Goal: Task Accomplishment & Management: Manage account settings

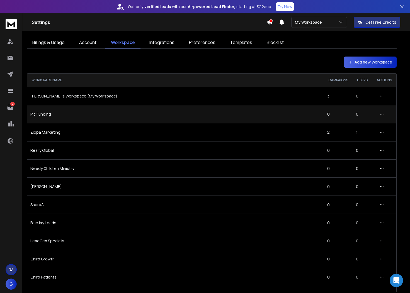
click at [53, 116] on td "Pic Funding" at bounding box center [175, 114] width 297 height 18
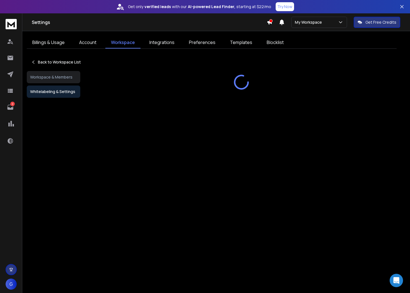
click at [60, 92] on button "Whitelabeling & Settings" at bounding box center [53, 91] width 53 height 12
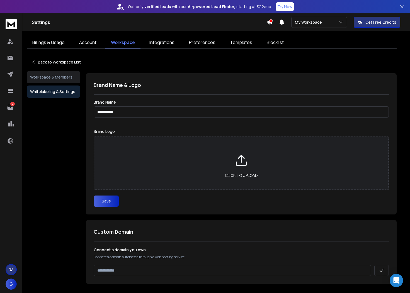
click at [60, 78] on button "Workspace & Members" at bounding box center [53, 77] width 53 height 12
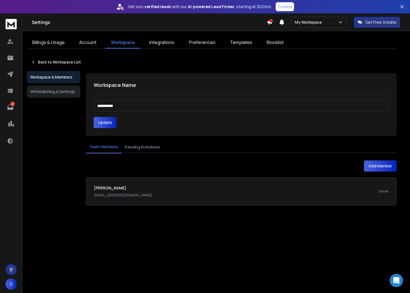
click at [57, 91] on button "Whitelabeling & Settings" at bounding box center [53, 91] width 53 height 12
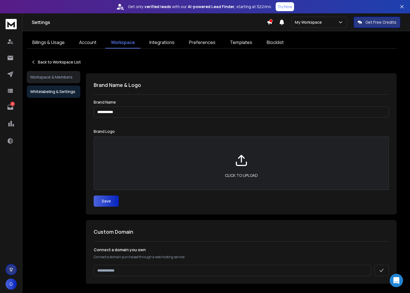
click at [56, 77] on button "Workspace & Members" at bounding box center [53, 77] width 53 height 12
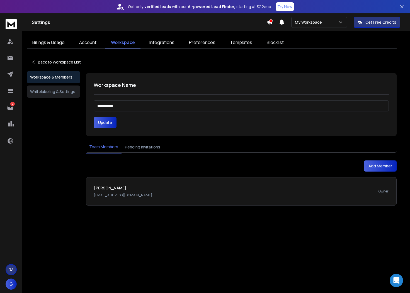
click at [92, 44] on link "Account" at bounding box center [88, 43] width 28 height 12
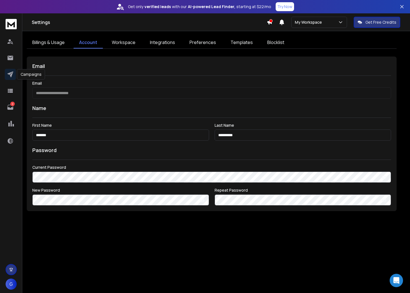
click at [12, 74] on icon at bounding box center [10, 74] width 7 height 7
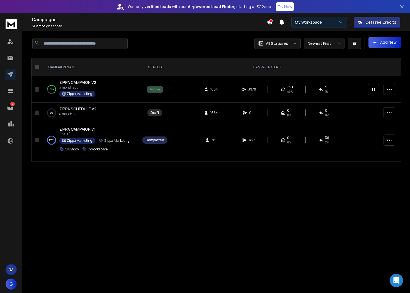
click at [338, 20] on button "My Workspace" at bounding box center [319, 22] width 56 height 11
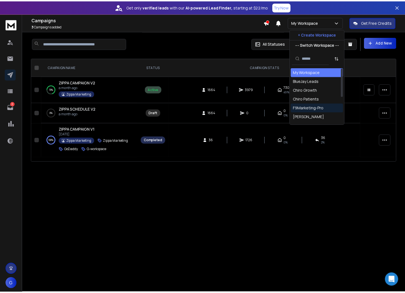
scroll to position [51, 0]
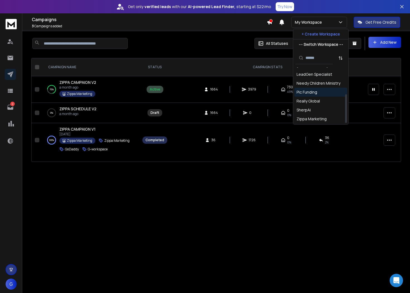
click at [307, 90] on div "Pic Funding" at bounding box center [306, 92] width 21 height 6
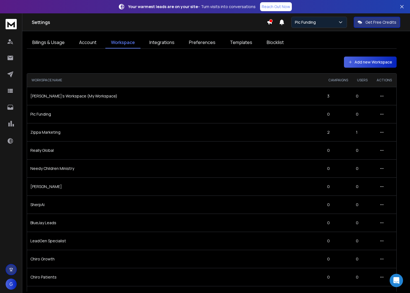
click at [338, 21] on div "Pic Funding" at bounding box center [319, 22] width 48 height 6
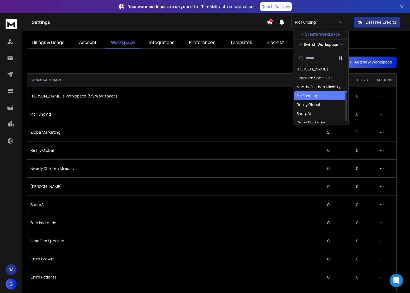
scroll to position [51, 0]
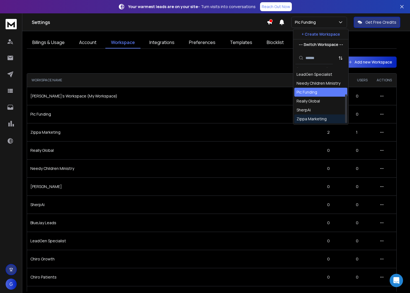
click at [313, 119] on div "Zippa Marketing" at bounding box center [311, 119] width 30 height 6
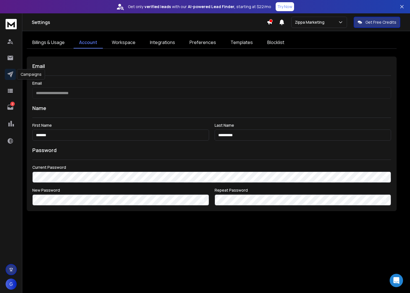
click at [14, 76] on link at bounding box center [10, 74] width 11 height 11
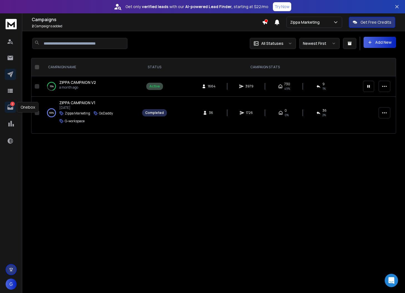
click at [11, 104] on p "2" at bounding box center [12, 104] width 4 height 4
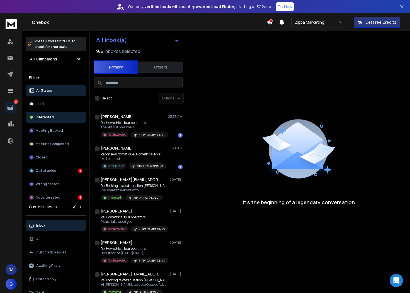
click at [43, 117] on p "Interested" at bounding box center [45, 117] width 18 height 4
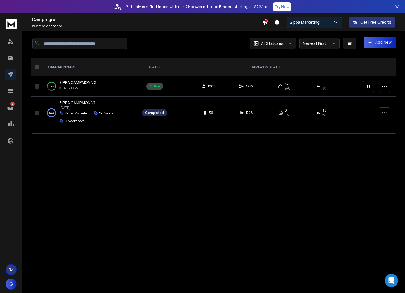
click at [341, 25] on button "Zippa Marketing" at bounding box center [315, 22] width 56 height 11
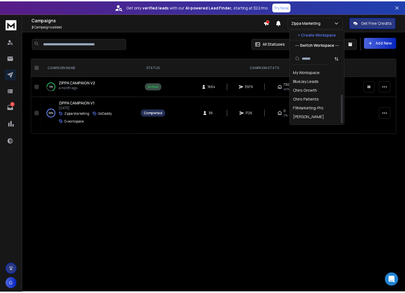
scroll to position [51, 0]
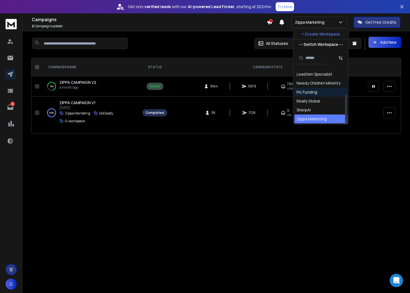
click at [308, 90] on div "Pic Funding" at bounding box center [306, 92] width 21 height 6
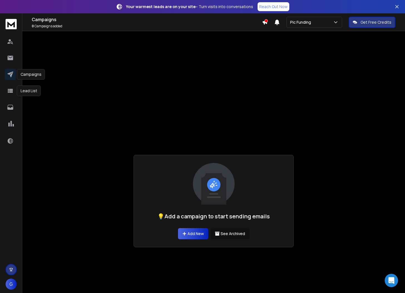
click at [17, 70] on div "Campaigns" at bounding box center [31, 74] width 28 height 11
click at [10, 56] on icon at bounding box center [11, 58] width 6 height 4
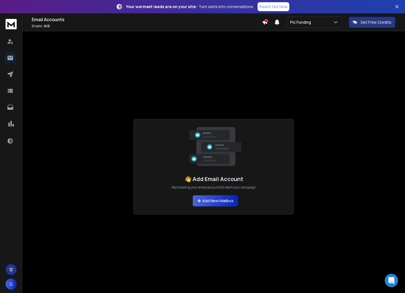
click at [210, 204] on button "Add New Mailbox" at bounding box center [215, 200] width 45 height 11
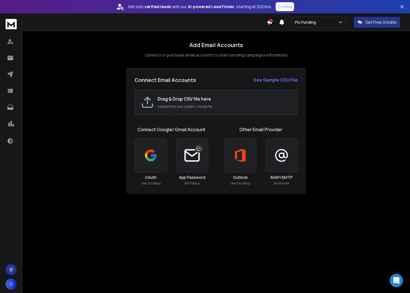
click at [152, 144] on div at bounding box center [150, 155] width 32 height 34
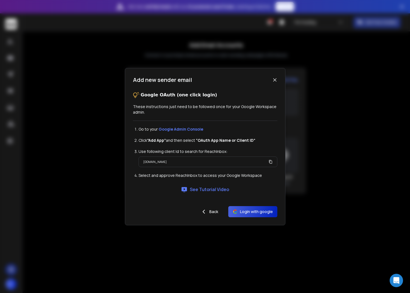
click at [246, 214] on button "Login with google" at bounding box center [252, 211] width 49 height 11
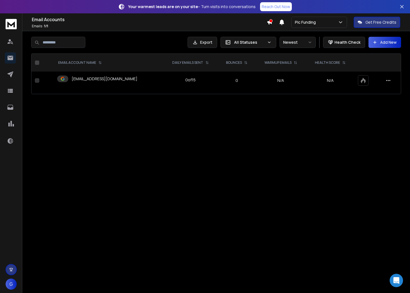
click at [375, 41] on icon at bounding box center [374, 42] width 3 height 3
click at [374, 41] on icon at bounding box center [374, 42] width 3 height 3
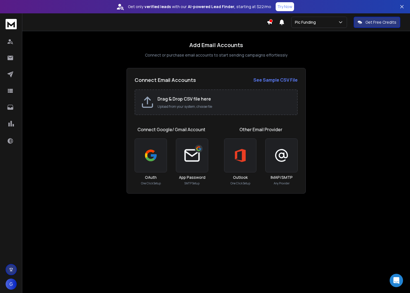
click at [150, 157] on icon at bounding box center [151, 155] width 14 height 17
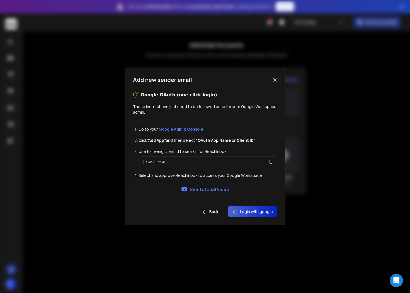
click at [246, 215] on button "Login with google" at bounding box center [252, 211] width 49 height 11
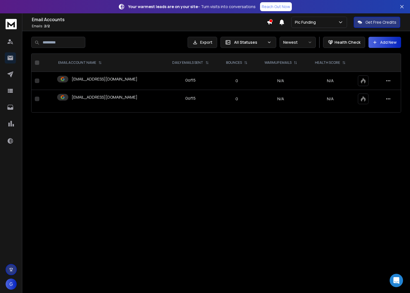
click at [372, 43] on button "Add New" at bounding box center [384, 42] width 33 height 11
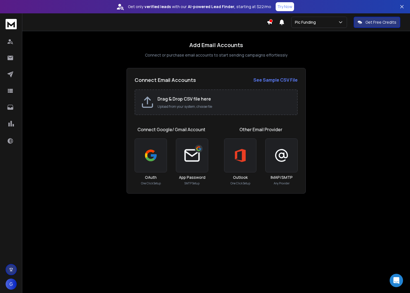
click at [152, 161] on icon at bounding box center [151, 155] width 14 height 17
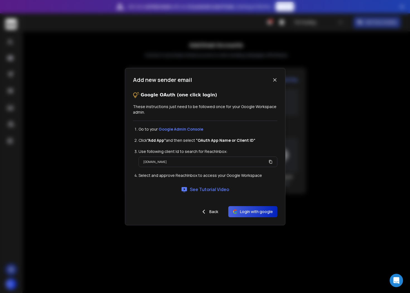
click at [242, 215] on button "Login with google" at bounding box center [252, 211] width 49 height 11
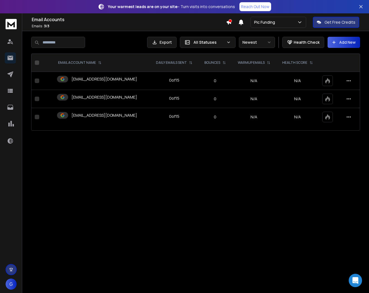
click at [340, 44] on button "Add New" at bounding box center [344, 42] width 33 height 11
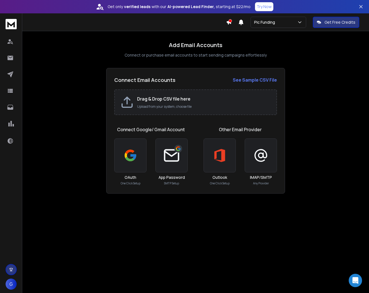
click at [131, 157] on icon at bounding box center [131, 155] width 14 height 17
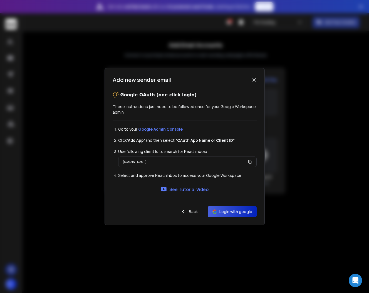
click at [216, 211] on icon at bounding box center [214, 211] width 5 height 5
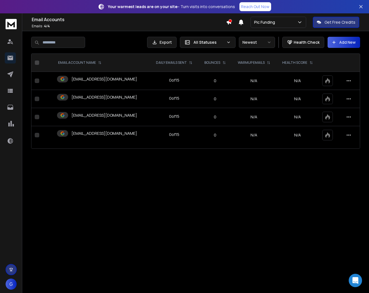
click at [337, 43] on button "Add New" at bounding box center [344, 42] width 33 height 11
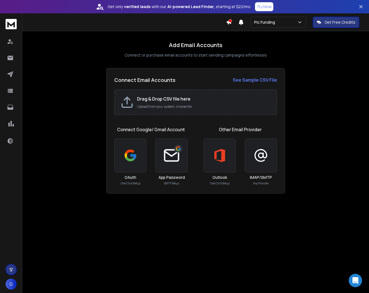
click at [133, 161] on icon at bounding box center [131, 155] width 14 height 17
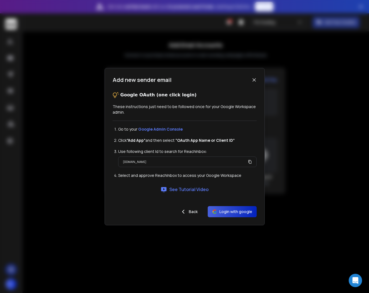
click at [223, 212] on button "Login with google" at bounding box center [232, 211] width 49 height 11
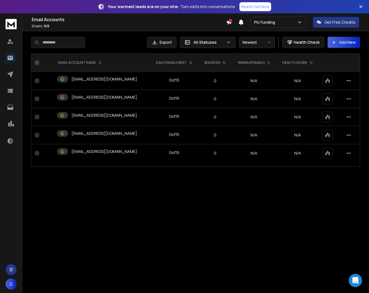
click at [336, 43] on icon at bounding box center [334, 42] width 4 height 4
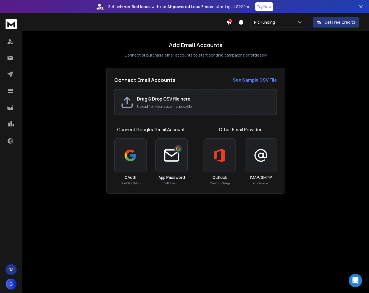
click at [134, 160] on icon at bounding box center [131, 155] width 14 height 17
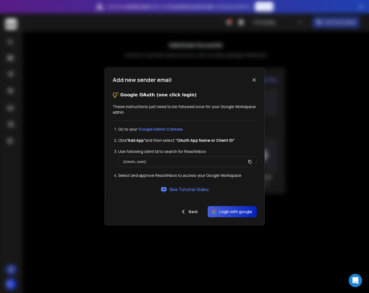
click at [224, 210] on button "Login with google" at bounding box center [232, 211] width 49 height 11
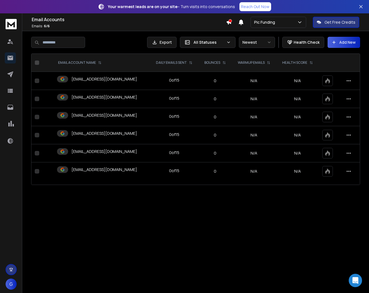
click at [333, 45] on button "Add New" at bounding box center [344, 42] width 33 height 11
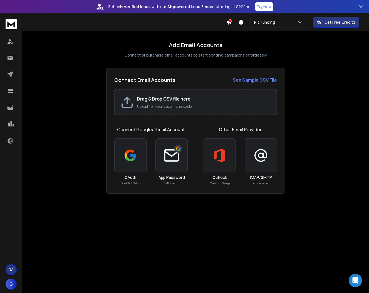
click at [130, 158] on icon at bounding box center [131, 155] width 14 height 17
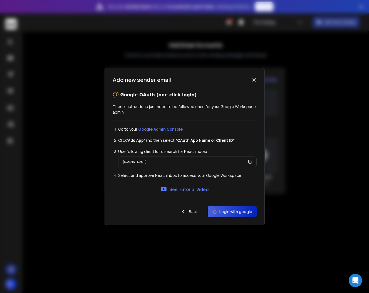
click at [227, 213] on button "Login with google" at bounding box center [232, 211] width 49 height 11
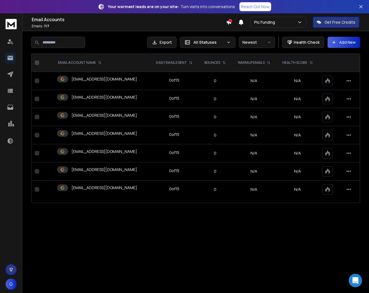
click at [337, 41] on button "Add New" at bounding box center [344, 42] width 33 height 11
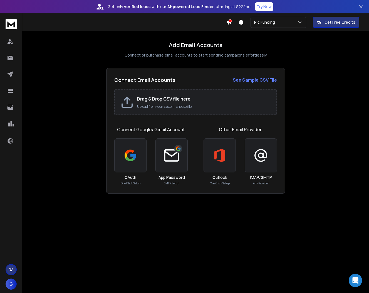
click at [117, 152] on div at bounding box center [130, 155] width 32 height 34
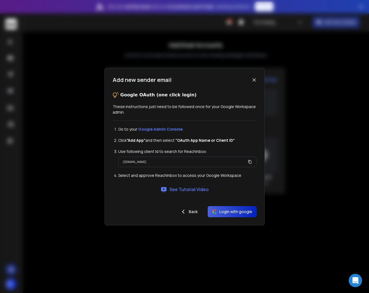
click at [220, 206] on button "Login with google" at bounding box center [232, 211] width 49 height 11
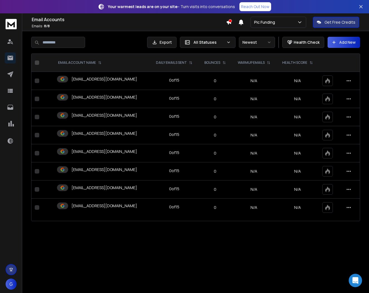
click at [343, 42] on button "Add New" at bounding box center [344, 42] width 33 height 11
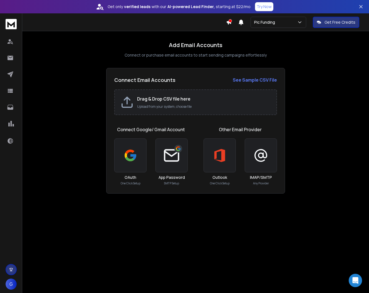
click at [128, 165] on div at bounding box center [130, 155] width 32 height 34
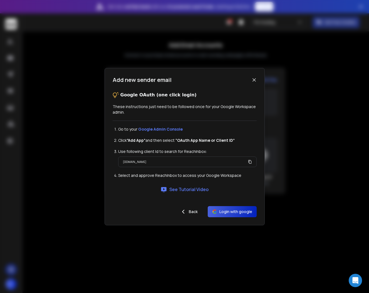
click at [227, 217] on div "Add new sender email Google OAuth (one click login) These instructions just nee…" at bounding box center [185, 146] width 160 height 157
click at [224, 213] on button "Login with google" at bounding box center [232, 211] width 49 height 11
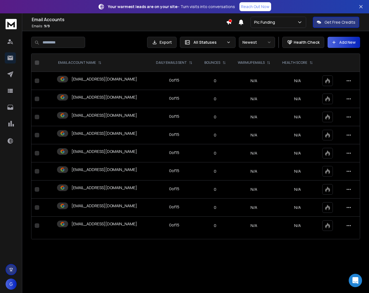
click at [333, 44] on icon at bounding box center [334, 42] width 4 height 4
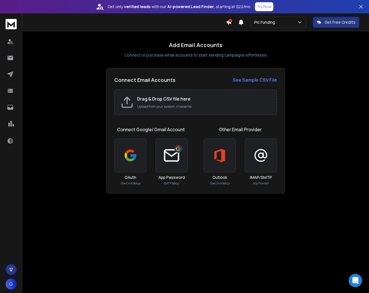
click at [125, 159] on icon at bounding box center [131, 155] width 14 height 17
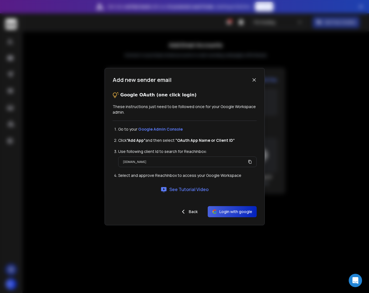
drag, startPoint x: 221, startPoint y: 200, endPoint x: 221, endPoint y: 206, distance: 6.1
click at [221, 203] on div "Google OAuth (one click login) These instructions just need to be followed once…" at bounding box center [185, 155] width 144 height 126
click at [221, 212] on button "Login with google" at bounding box center [232, 211] width 49 height 11
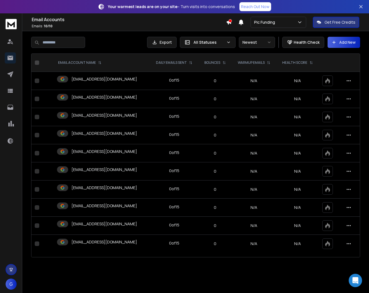
click at [332, 43] on button "Add New" at bounding box center [344, 42] width 33 height 11
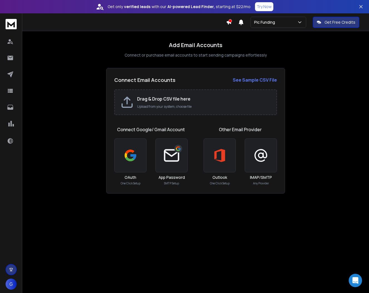
click at [137, 164] on div at bounding box center [130, 155] width 32 height 34
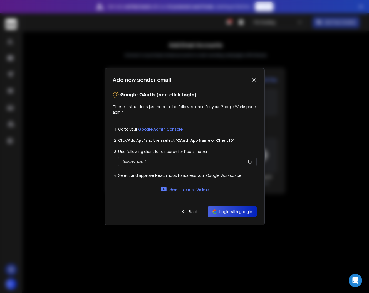
click at [231, 215] on button "Login with google" at bounding box center [232, 211] width 49 height 11
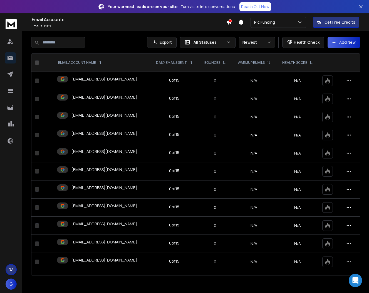
click at [337, 44] on button "Add New" at bounding box center [344, 42] width 33 height 11
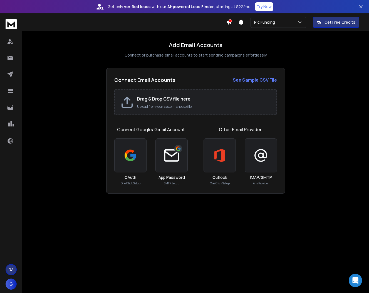
click at [125, 160] on icon at bounding box center [131, 155] width 14 height 17
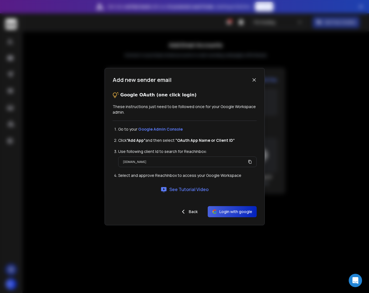
click at [231, 213] on button "Login with google" at bounding box center [232, 211] width 49 height 11
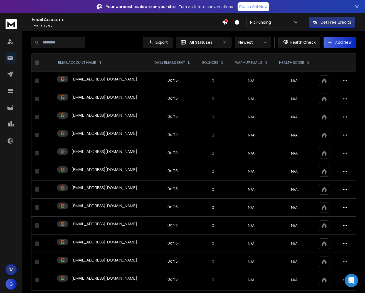
click at [336, 43] on button "Add New" at bounding box center [340, 42] width 33 height 11
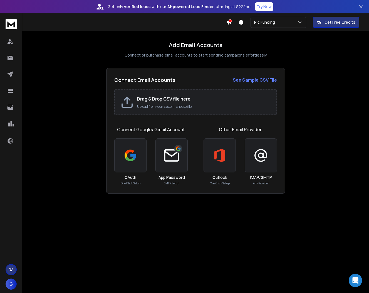
click at [140, 160] on div at bounding box center [130, 155] width 32 height 34
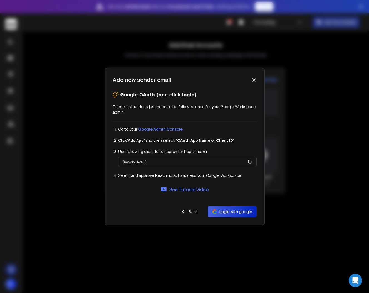
click at [216, 212] on icon at bounding box center [214, 211] width 5 height 5
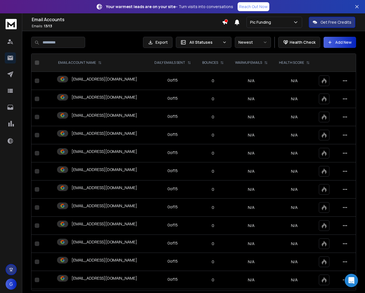
click at [331, 44] on icon at bounding box center [330, 42] width 4 height 4
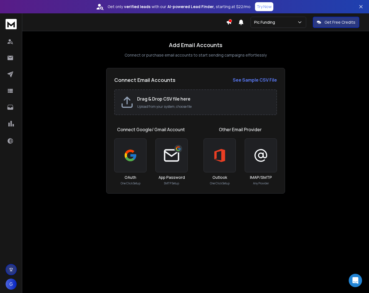
click at [117, 173] on div "OAuth One Click Setup" at bounding box center [130, 161] width 32 height 47
click at [123, 164] on div at bounding box center [130, 155] width 32 height 34
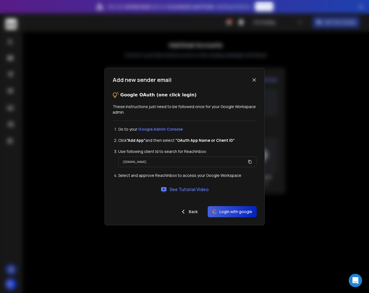
click at [221, 212] on button "Login with google" at bounding box center [232, 211] width 49 height 11
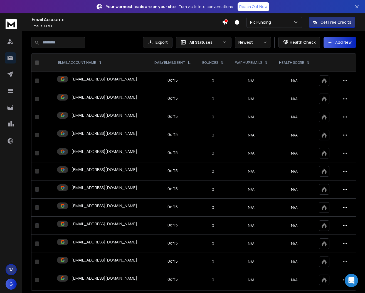
click at [333, 41] on button "Add New" at bounding box center [340, 42] width 33 height 11
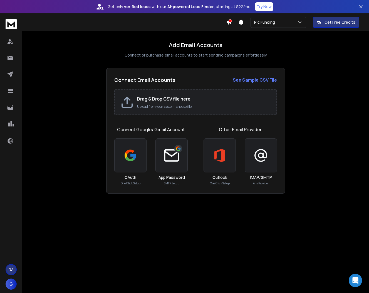
click at [136, 160] on icon at bounding box center [131, 155] width 14 height 17
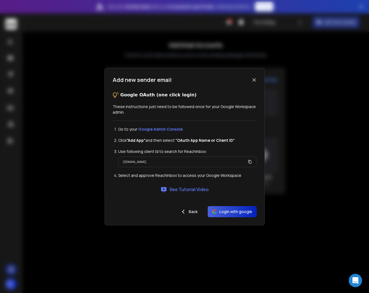
drag, startPoint x: 214, startPoint y: 208, endPoint x: 219, endPoint y: 211, distance: 6.0
click at [216, 209] on button "Login with google" at bounding box center [232, 211] width 49 height 11
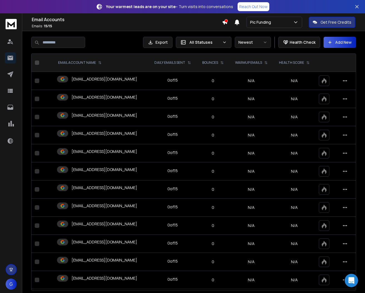
click at [331, 44] on icon at bounding box center [330, 42] width 4 height 4
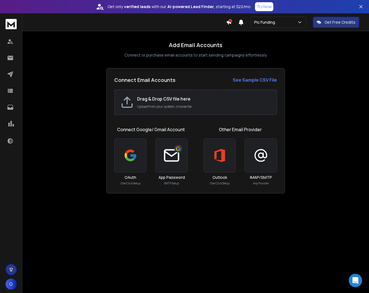
click at [132, 156] on icon at bounding box center [134, 157] width 6 height 6
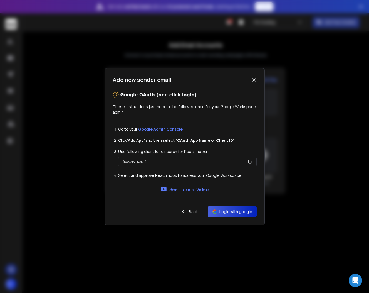
click at [225, 211] on button "Login with google" at bounding box center [232, 211] width 49 height 11
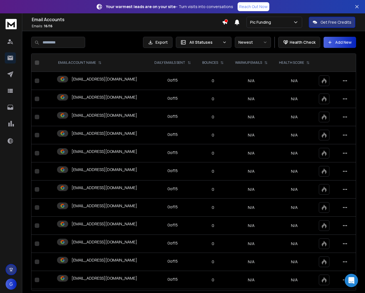
click at [330, 45] on button "Add New" at bounding box center [340, 42] width 33 height 11
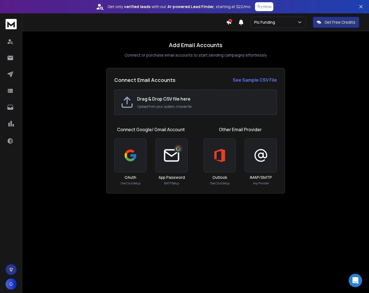
click at [128, 158] on icon at bounding box center [129, 158] width 9 height 5
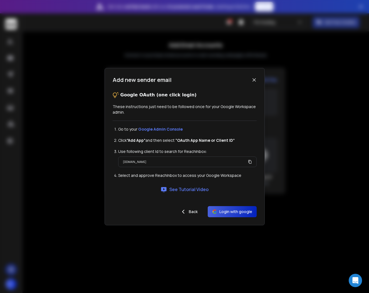
click at [224, 212] on button "Login with google" at bounding box center [232, 211] width 49 height 11
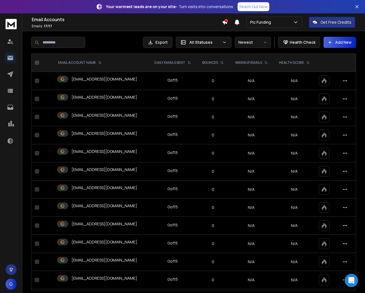
click at [328, 43] on button "Add New" at bounding box center [340, 42] width 33 height 11
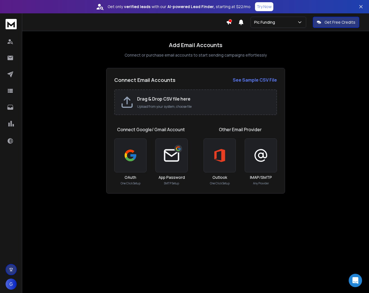
click at [121, 154] on div at bounding box center [130, 155] width 32 height 34
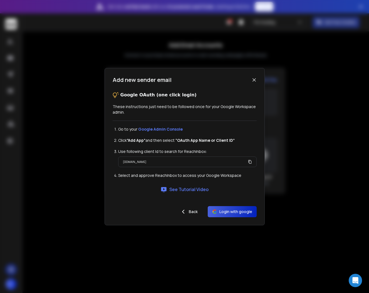
click at [232, 214] on button "Login with google" at bounding box center [232, 211] width 49 height 11
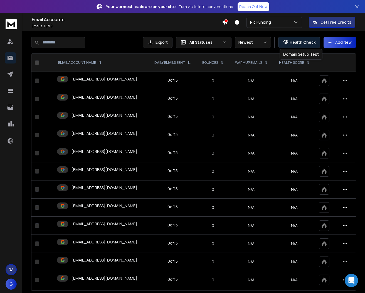
click at [320, 42] on button "Health Check" at bounding box center [299, 42] width 42 height 11
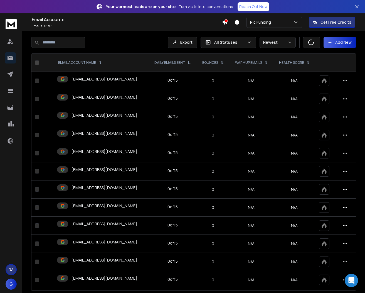
click at [335, 42] on button "Add New" at bounding box center [340, 42] width 33 height 11
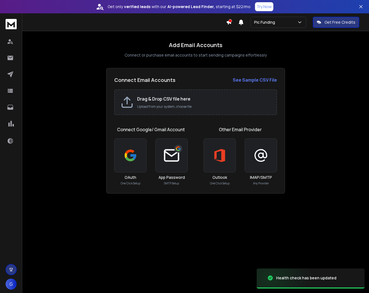
click at [126, 158] on icon at bounding box center [129, 158] width 9 height 5
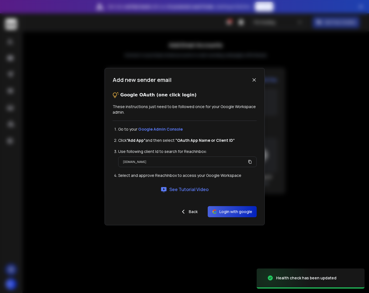
click at [222, 215] on button "Login with google" at bounding box center [232, 211] width 49 height 11
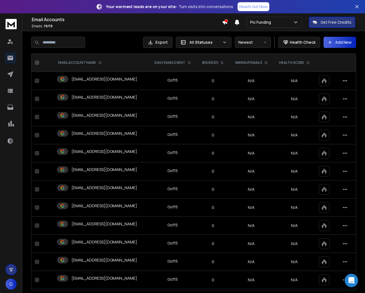
click at [331, 44] on icon at bounding box center [330, 42] width 4 height 4
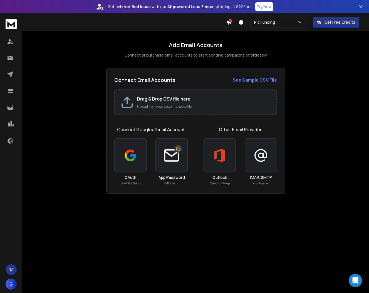
click at [132, 163] on icon at bounding box center [131, 155] width 14 height 17
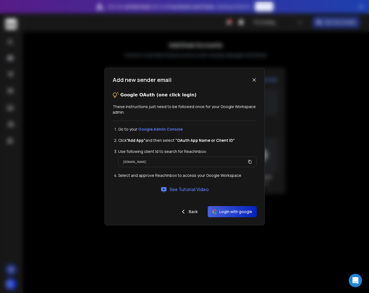
click at [227, 212] on button "Login with google" at bounding box center [232, 211] width 49 height 11
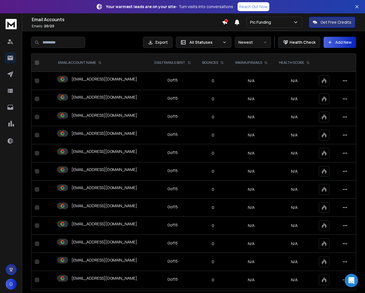
click at [330, 46] on button "Add New" at bounding box center [340, 42] width 33 height 11
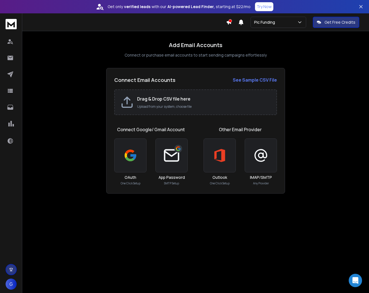
click at [132, 164] on div at bounding box center [130, 155] width 32 height 34
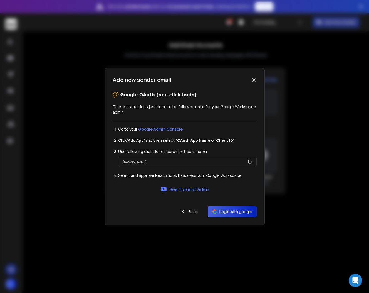
click at [227, 215] on button "Login with google" at bounding box center [232, 211] width 49 height 11
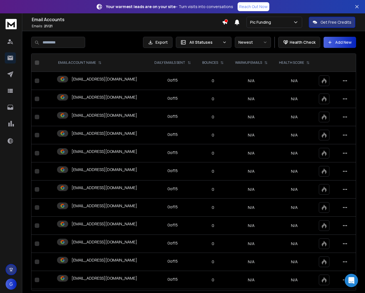
click at [334, 42] on button "Add New" at bounding box center [340, 42] width 33 height 11
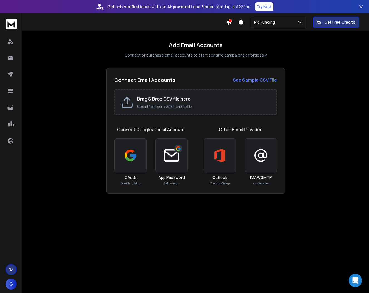
click at [148, 158] on div "OAuth One Click Setup App Password SMTP Setup" at bounding box center [151, 161] width 74 height 47
click at [136, 158] on icon at bounding box center [131, 155] width 14 height 17
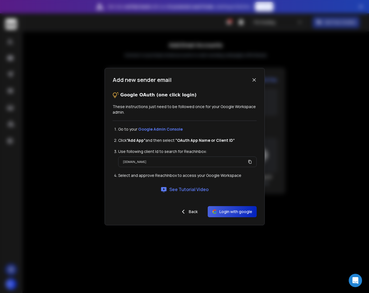
click at [218, 213] on button "Login with google" at bounding box center [232, 211] width 49 height 11
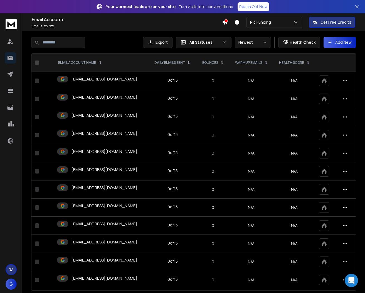
click at [329, 44] on icon at bounding box center [330, 42] width 4 height 4
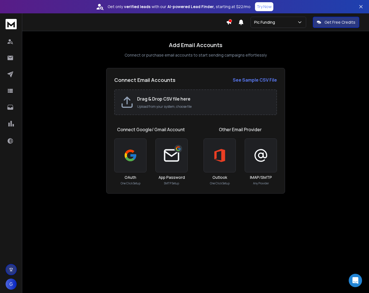
click at [121, 159] on div at bounding box center [130, 155] width 32 height 34
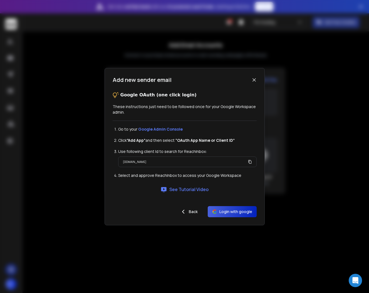
click at [220, 213] on button "Login with google" at bounding box center [232, 211] width 49 height 11
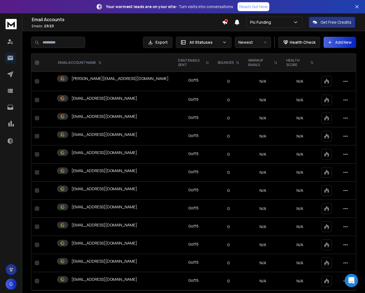
click at [332, 42] on icon at bounding box center [330, 42] width 4 height 4
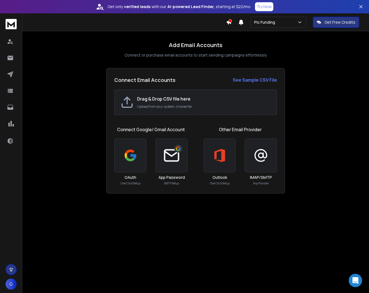
click at [140, 152] on div at bounding box center [130, 155] width 32 height 34
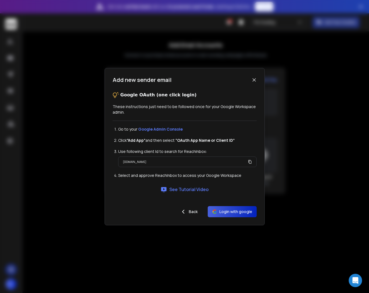
click at [224, 214] on button "Login with google" at bounding box center [232, 211] width 49 height 11
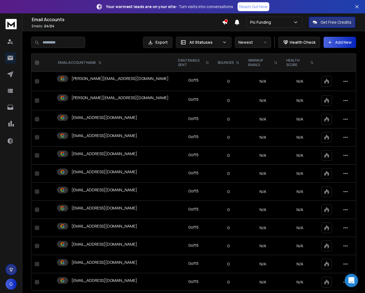
click at [332, 43] on icon at bounding box center [330, 42] width 4 height 4
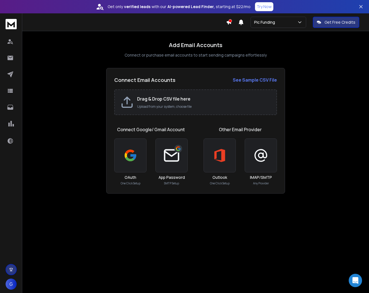
click at [129, 157] on icon at bounding box center [131, 155] width 14 height 17
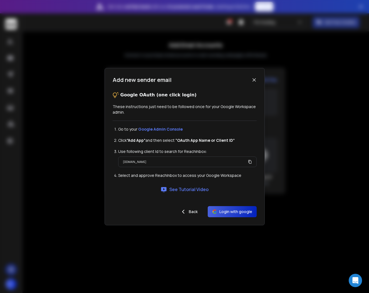
click at [227, 214] on button "Login with google" at bounding box center [232, 211] width 49 height 11
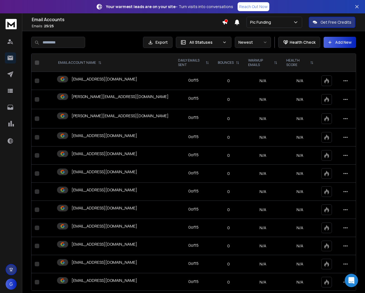
click at [327, 44] on button "Add New" at bounding box center [340, 42] width 33 height 11
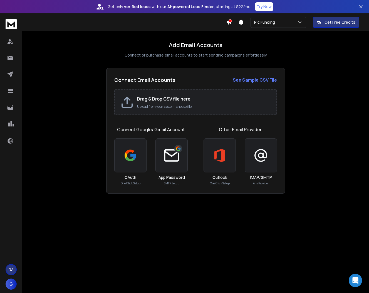
click at [125, 165] on div at bounding box center [130, 155] width 32 height 34
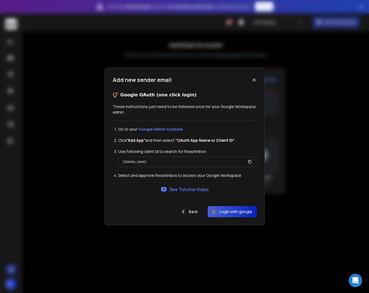
click at [222, 213] on button "Login with google" at bounding box center [232, 211] width 49 height 11
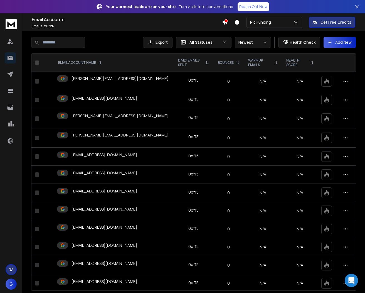
click at [332, 41] on icon at bounding box center [330, 42] width 4 height 4
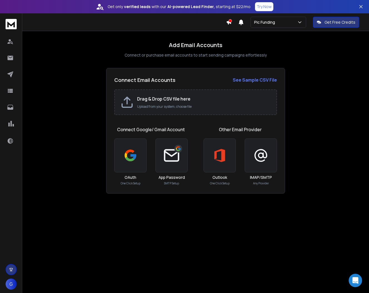
click at [130, 163] on icon at bounding box center [131, 155] width 14 height 17
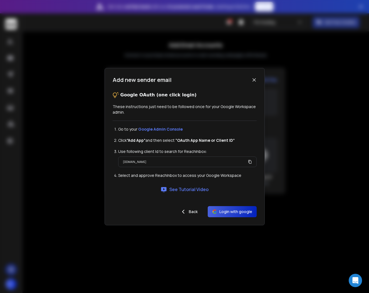
click at [228, 208] on button "Login with google" at bounding box center [232, 211] width 49 height 11
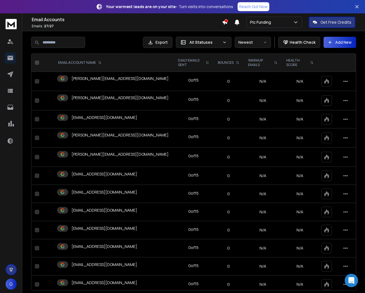
click at [331, 43] on icon at bounding box center [330, 42] width 3 height 3
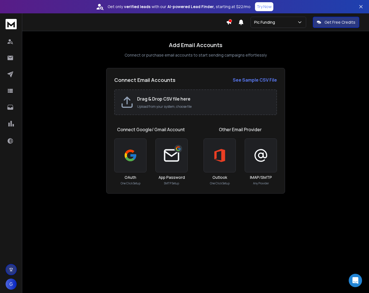
click at [132, 151] on icon at bounding box center [130, 152] width 9 height 4
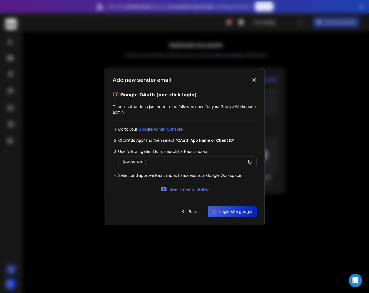
click at [223, 212] on button "Login with google" at bounding box center [232, 211] width 49 height 11
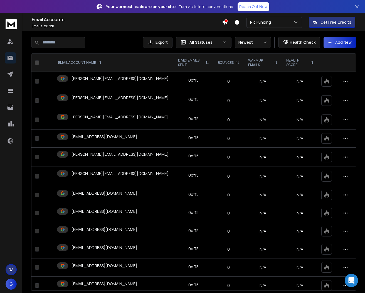
click at [331, 44] on icon at bounding box center [330, 42] width 4 height 4
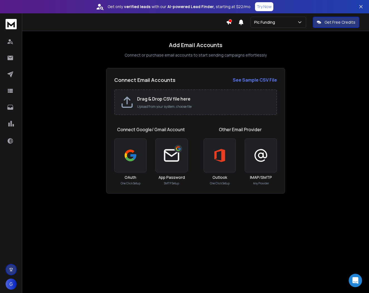
click at [137, 161] on icon at bounding box center [131, 155] width 14 height 17
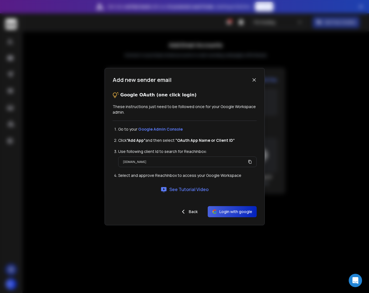
click at [234, 211] on button "Login with google" at bounding box center [232, 211] width 49 height 11
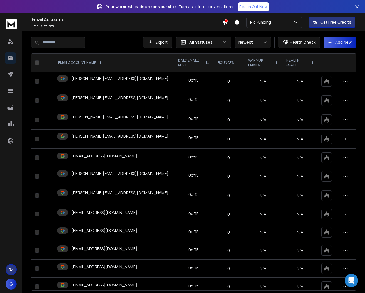
click at [330, 44] on icon at bounding box center [330, 42] width 4 height 4
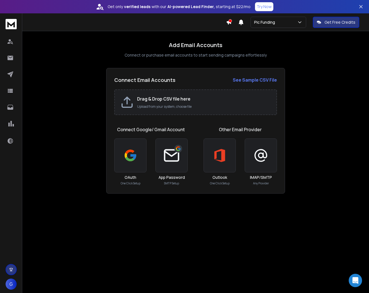
click at [131, 161] on icon at bounding box center [129, 158] width 9 height 5
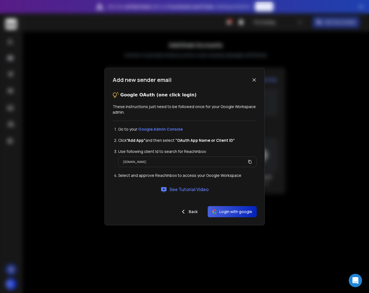
click at [220, 213] on button "Login with google" at bounding box center [232, 211] width 49 height 11
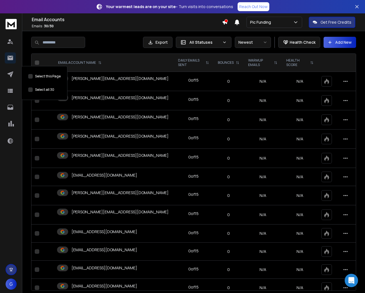
click at [36, 63] on button "Select this Page" at bounding box center [37, 62] width 4 height 4
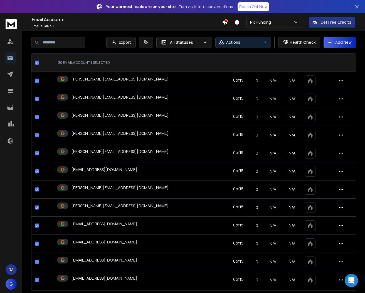
click at [266, 42] on icon "button" at bounding box center [266, 42] width 4 height 4
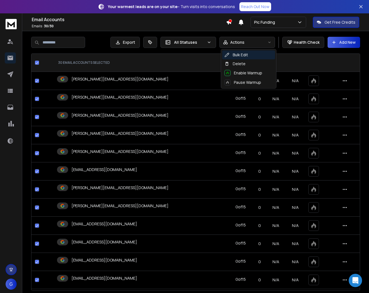
click at [242, 54] on div "Bulk Edit" at bounding box center [237, 55] width 24 height 6
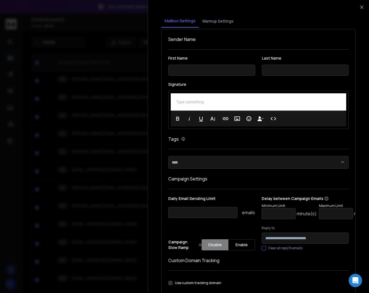
click at [201, 72] on input "text" at bounding box center [211, 70] width 87 height 11
type input "*******"
type input "**********"
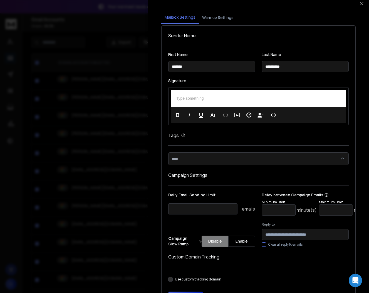
scroll to position [14, 0]
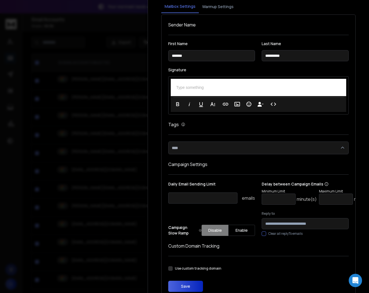
click at [213, 151] on input at bounding box center [191, 148] width 43 height 10
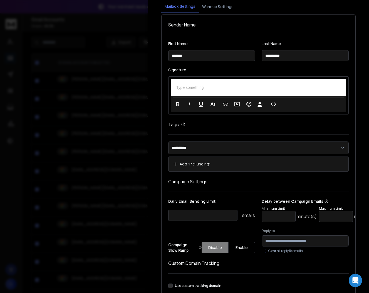
type input "**********"
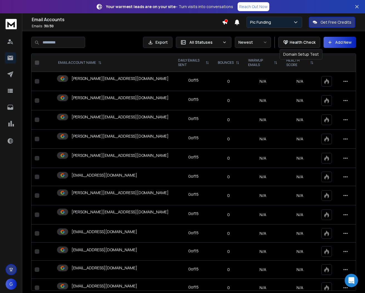
click at [295, 25] on icon "button" at bounding box center [296, 22] width 6 height 6
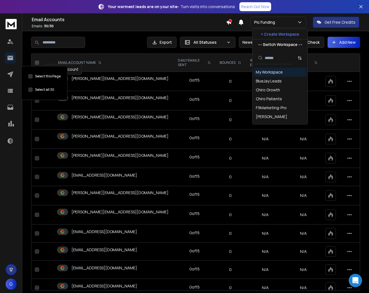
click at [36, 63] on button "Select this Page" at bounding box center [37, 62] width 4 height 4
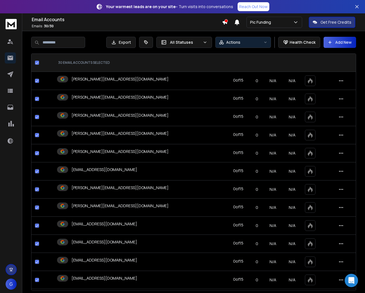
click at [263, 41] on button "Actions" at bounding box center [243, 42] width 56 height 11
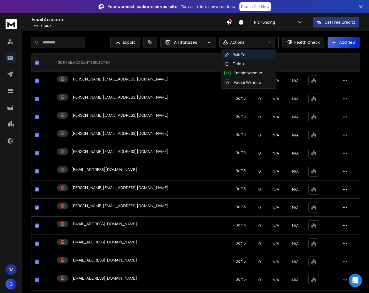
click at [238, 53] on div "Bulk Edit" at bounding box center [237, 55] width 24 height 6
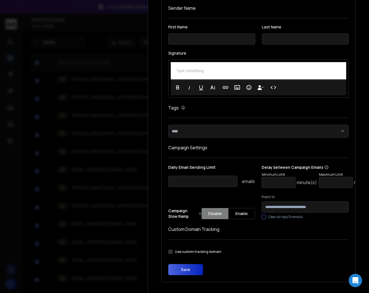
scroll to position [40, 0]
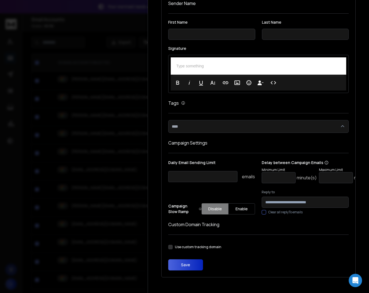
click at [340, 123] on icon at bounding box center [343, 126] width 6 height 6
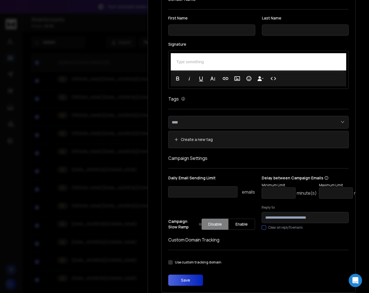
click at [213, 139] on div "Create a new tag" at bounding box center [259, 140] width 170 height 6
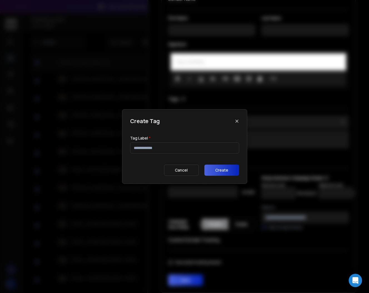
drag, startPoint x: 196, startPoint y: 149, endPoint x: 198, endPoint y: 153, distance: 4.1
click at [197, 152] on input "text" at bounding box center [184, 147] width 109 height 11
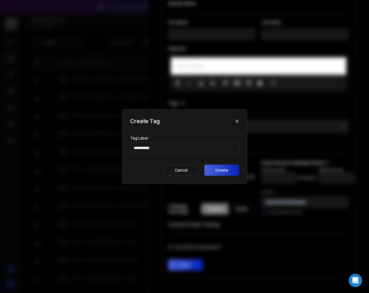
type input "**********"
click at [223, 172] on button "Create" at bounding box center [222, 170] width 35 height 11
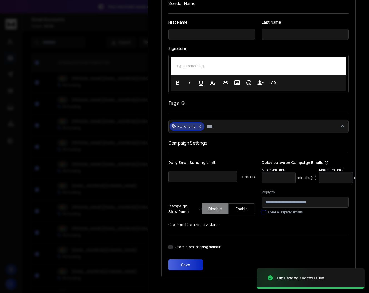
click at [215, 125] on input at bounding box center [226, 126] width 43 height 10
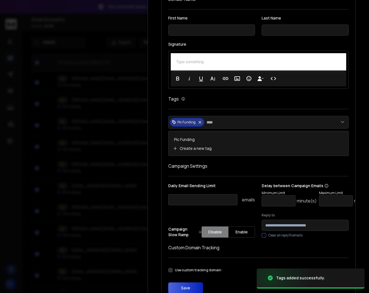
click at [197, 148] on p "Create a new tag" at bounding box center [196, 149] width 32 height 6
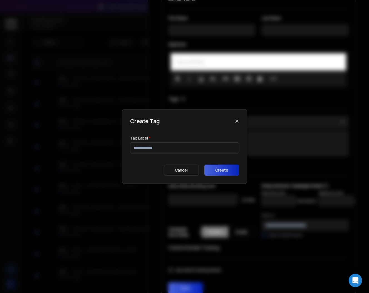
click at [188, 150] on input "text" at bounding box center [184, 147] width 109 height 11
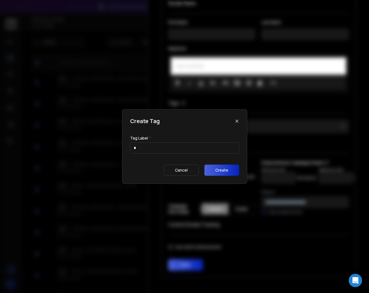
type input "********"
click at [224, 166] on button "Create" at bounding box center [222, 170] width 35 height 11
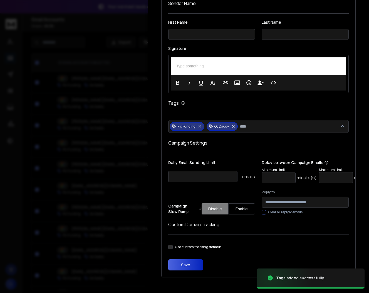
click at [255, 122] on input at bounding box center [259, 126] width 43 height 10
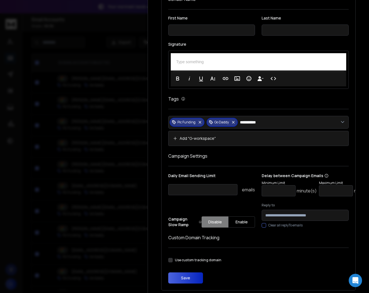
type input "**********"
click at [168, 272] on button "Save" at bounding box center [185, 277] width 35 height 11
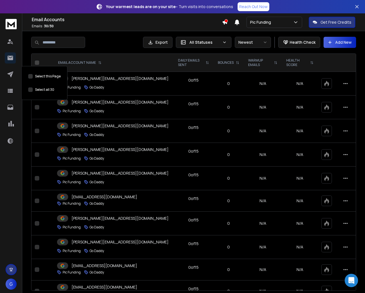
click at [29, 90] on button "Select this Page" at bounding box center [30, 89] width 4 height 4
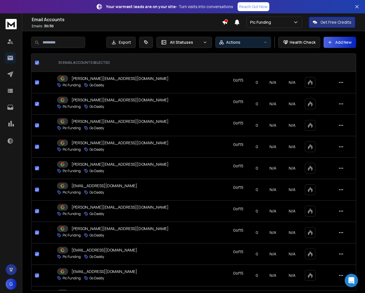
click at [261, 43] on div "Actions" at bounding box center [240, 43] width 42 height 6
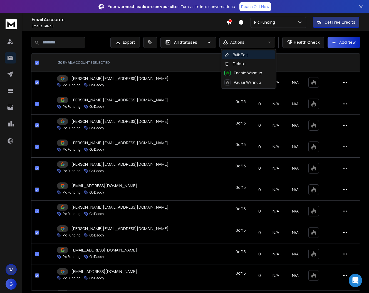
click at [250, 54] on div "Bulk Edit" at bounding box center [248, 54] width 53 height 9
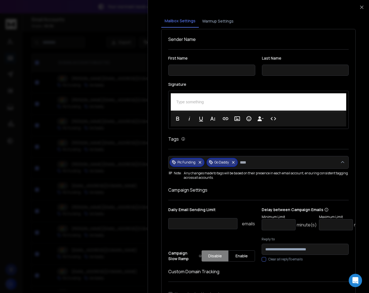
click at [251, 166] on input at bounding box center [259, 162] width 43 height 10
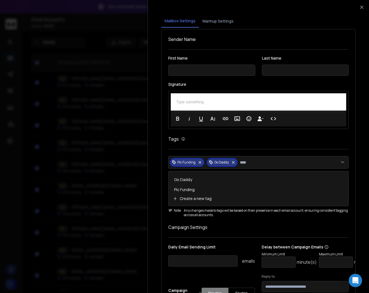
type input "*"
click at [195, 199] on p "Create a new tag" at bounding box center [196, 199] width 32 height 6
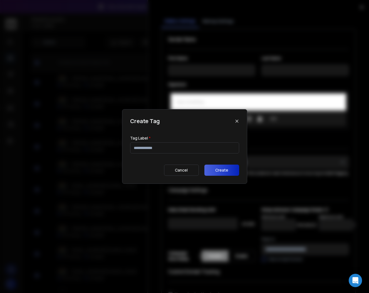
click at [175, 146] on input "text" at bounding box center [184, 147] width 109 height 11
type input "**********"
click at [218, 171] on button "Create" at bounding box center [222, 170] width 35 height 11
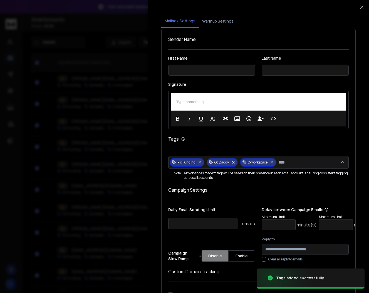
scroll to position [51, 0]
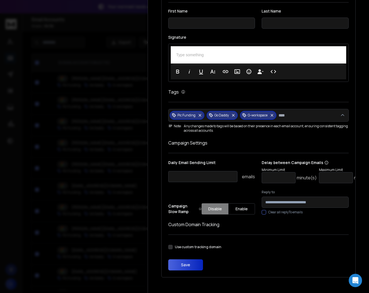
click at [215, 174] on input "number" at bounding box center [203, 176] width 70 height 11
type input "**"
click at [280, 174] on input "number" at bounding box center [279, 177] width 34 height 11
type input "*"
click at [333, 173] on input "number" at bounding box center [336, 177] width 34 height 11
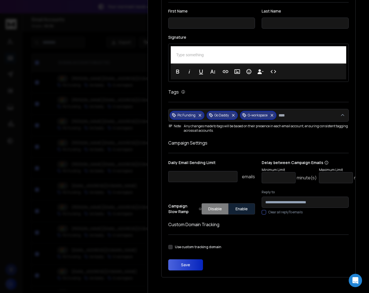
type input "*"
click at [238, 206] on button "Enable" at bounding box center [242, 208] width 27 height 11
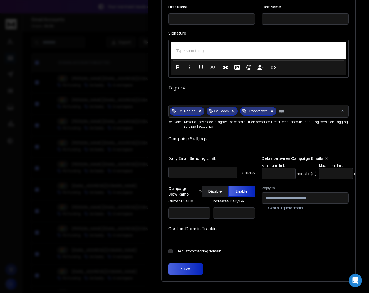
scroll to position [60, 0]
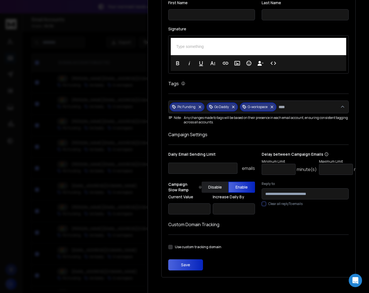
click at [222, 211] on form "First Name Last Name Signature Type something Clear Formatting Font Family Aria…" at bounding box center [258, 136] width 181 height 270
click at [224, 206] on input "Increase Daily By" at bounding box center [234, 208] width 42 height 11
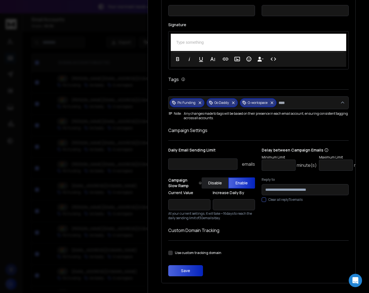
type input "*"
click at [173, 253] on div "Use custom tracking domain" at bounding box center [194, 253] width 53 height 4
click at [172, 253] on button "Reply to" at bounding box center [170, 253] width 4 height 4
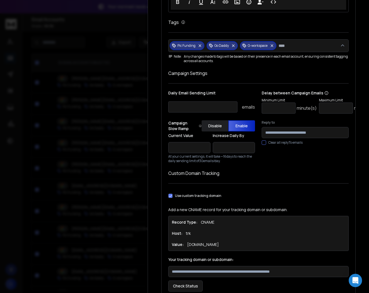
scroll to position [160, 0]
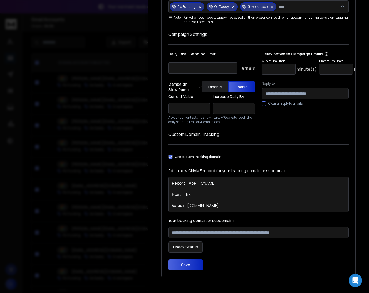
click at [210, 230] on input at bounding box center [258, 232] width 181 height 11
type input "**********"
click at [187, 268] on div "Sender Name First Name Last Name Signature Type something Clear Formatting Font…" at bounding box center [258, 75] width 195 height 404
click at [188, 265] on button "Save" at bounding box center [185, 264] width 35 height 11
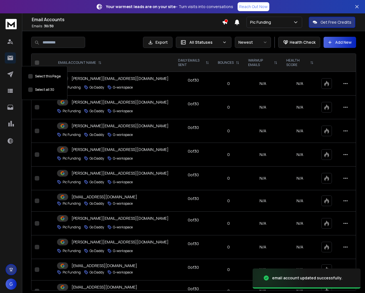
click at [33, 89] on div "Select all 30" at bounding box center [44, 89] width 32 height 4
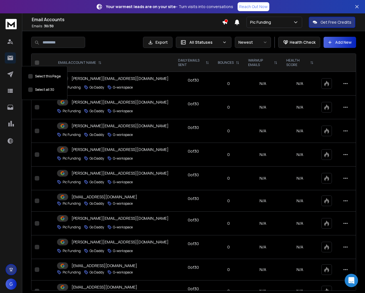
click at [32, 89] on button "Select this Page" at bounding box center [30, 89] width 4 height 4
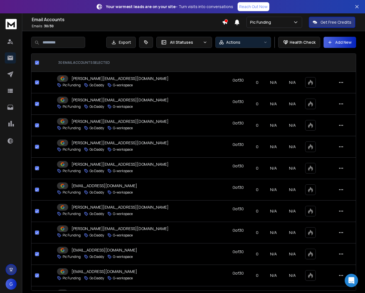
click at [258, 43] on div "Actions" at bounding box center [240, 43] width 42 height 6
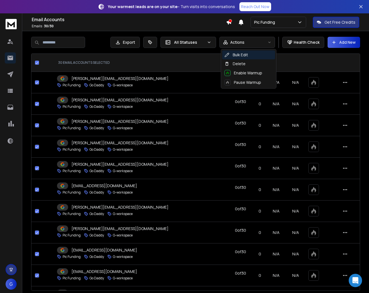
click at [241, 53] on div "Bulk Edit" at bounding box center [237, 55] width 24 height 6
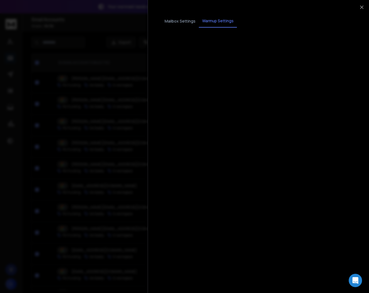
click at [223, 17] on button "Warmup Settings" at bounding box center [218, 21] width 38 height 13
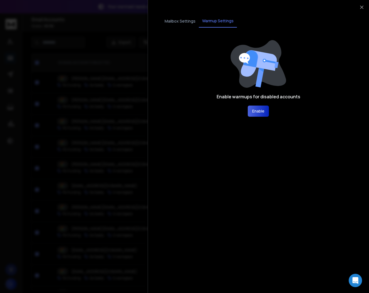
click at [260, 110] on button "Enable" at bounding box center [258, 111] width 21 height 11
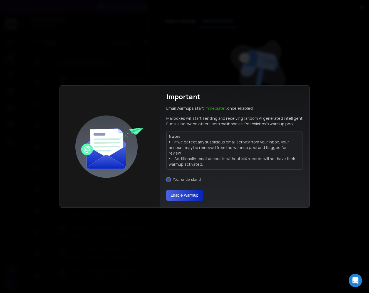
drag, startPoint x: 170, startPoint y: 177, endPoint x: 173, endPoint y: 184, distance: 7.6
click at [170, 177] on button "Yes, I understand" at bounding box center [168, 179] width 4 height 4
click at [178, 194] on button "Enable Warmup" at bounding box center [184, 195] width 37 height 11
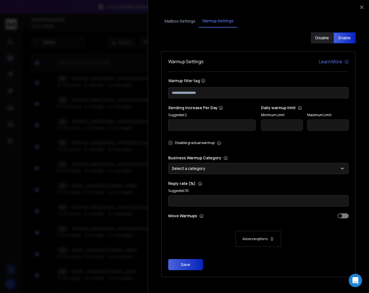
click at [215, 93] on input at bounding box center [258, 92] width 181 height 11
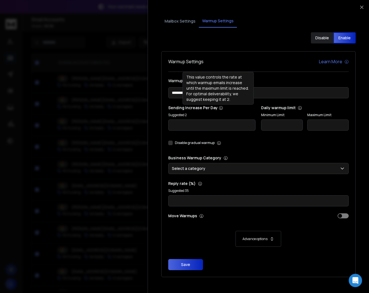
click at [186, 95] on div "This value controls the rate at which warmup emails increase until the maximum …" at bounding box center [218, 88] width 71 height 33
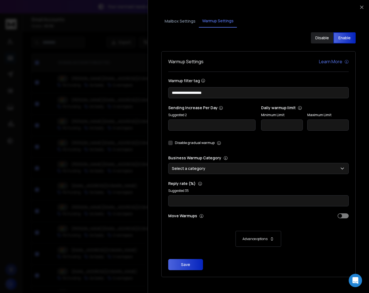
click at [180, 92] on input "**********" at bounding box center [258, 92] width 181 height 11
drag, startPoint x: 202, startPoint y: 92, endPoint x: 237, endPoint y: 95, distance: 35.2
click at [237, 95] on input "**********" at bounding box center [258, 92] width 181 height 11
click at [188, 93] on input "**********" at bounding box center [258, 92] width 181 height 11
type input "**********"
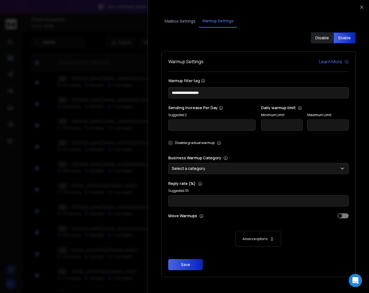
click at [222, 126] on input "number" at bounding box center [212, 124] width 88 height 11
type input "*"
click at [283, 124] on input "number" at bounding box center [281, 124] width 41 height 11
click at [321, 123] on input "number" at bounding box center [328, 124] width 41 height 11
drag, startPoint x: 316, startPoint y: 125, endPoint x: 309, endPoint y: 124, distance: 7.3
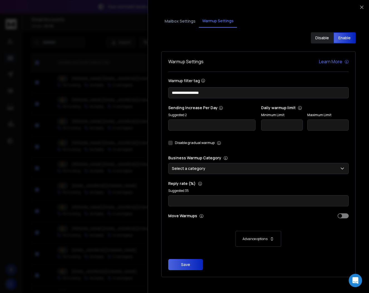
click at [310, 124] on input "**" at bounding box center [328, 124] width 41 height 11
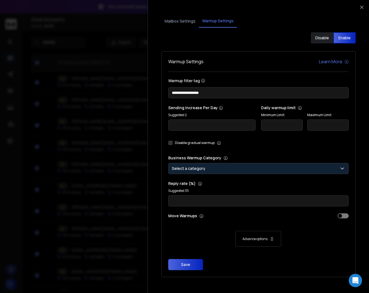
type input "**"
click at [217, 167] on div "Select a category" at bounding box center [258, 169] width 173 height 6
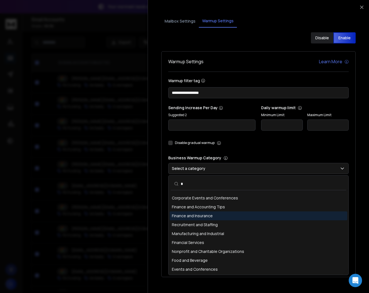
type input "*"
click at [209, 217] on span "Finance and Insurance" at bounding box center [192, 216] width 41 height 6
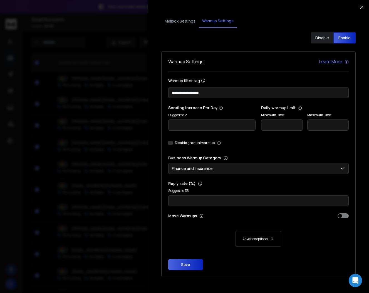
click at [199, 201] on input "number" at bounding box center [258, 200] width 181 height 11
type input "**"
click at [276, 239] on div "Advance options" at bounding box center [259, 239] width 46 height 16
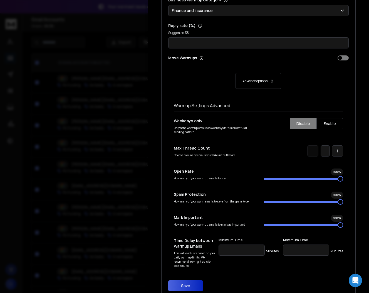
scroll to position [176, 0]
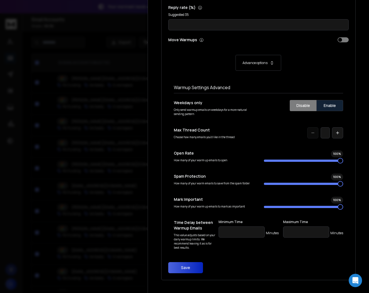
click at [329, 107] on button "Enable" at bounding box center [330, 105] width 27 height 11
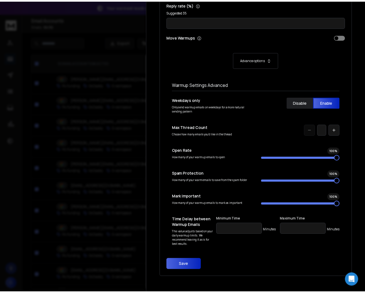
scroll to position [188, 0]
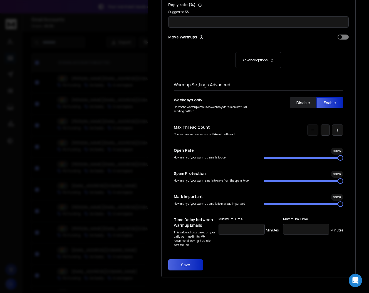
click at [244, 224] on input "number" at bounding box center [242, 229] width 46 height 11
type input "*"
click at [311, 224] on input "number" at bounding box center [306, 229] width 46 height 11
type input "*"
click at [184, 278] on div "**********" at bounding box center [259, 57] width 208 height 458
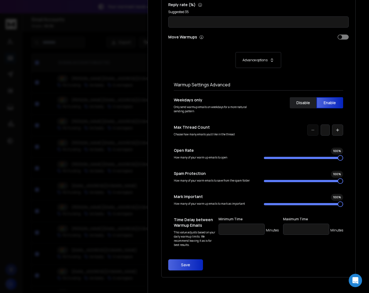
click at [187, 264] on button "Save" at bounding box center [185, 264] width 35 height 11
drag, startPoint x: 219, startPoint y: 221, endPoint x: 212, endPoint y: 219, distance: 7.9
click at [219, 224] on input "*" at bounding box center [242, 229] width 46 height 11
type input "*"
drag, startPoint x: 286, startPoint y: 220, endPoint x: 276, endPoint y: 219, distance: 10.4
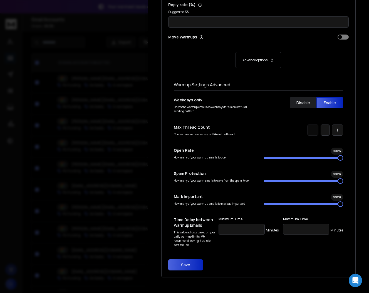
click at [276, 219] on div "Minimum Time * Minutes Maximum Time * Minutes" at bounding box center [281, 232] width 125 height 30
type input "**"
click at [192, 263] on button "Save" at bounding box center [185, 264] width 35 height 11
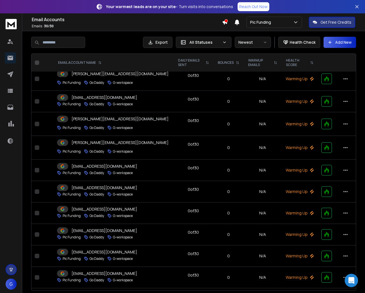
scroll to position [0, 0]
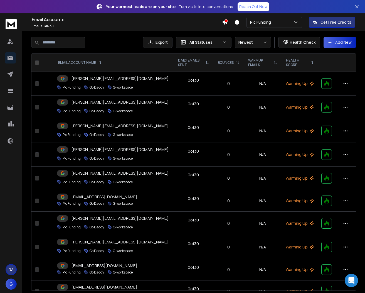
click at [139, 64] on div "EMAIL ACCOUNT NAME" at bounding box center [113, 62] width 111 height 4
